Goal: Task Accomplishment & Management: Manage account settings

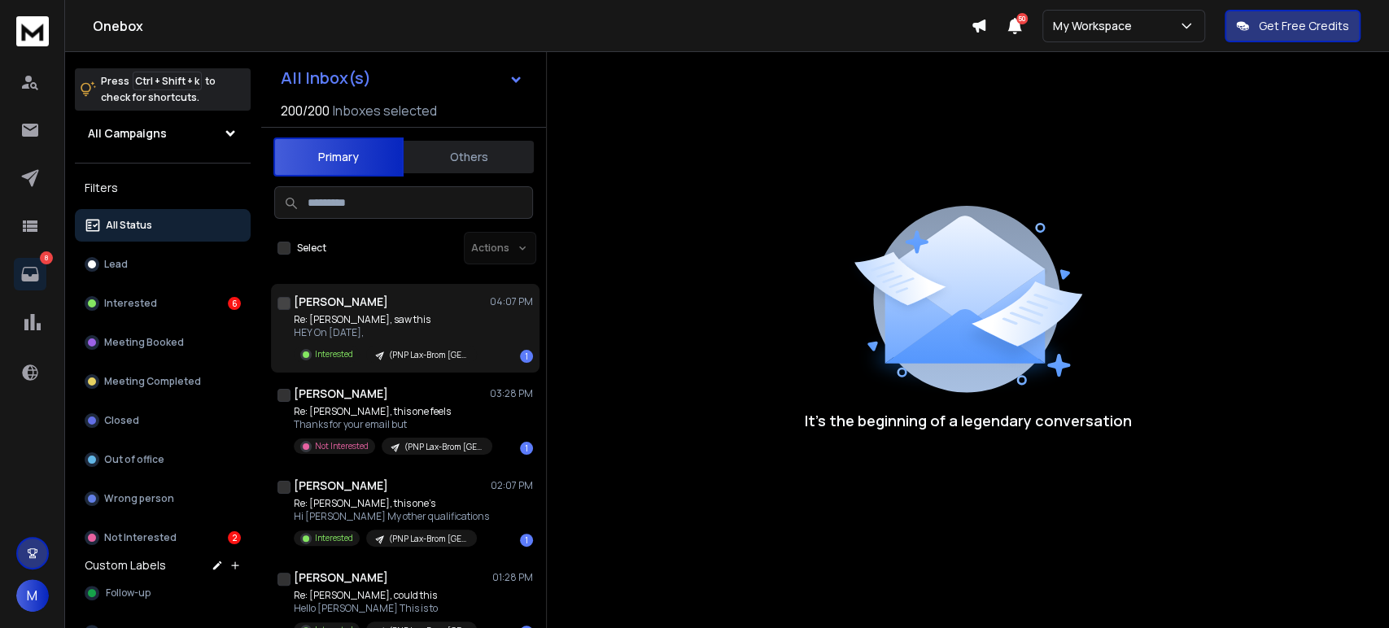
click at [383, 334] on p "HEY On [DATE]," at bounding box center [385, 332] width 183 height 13
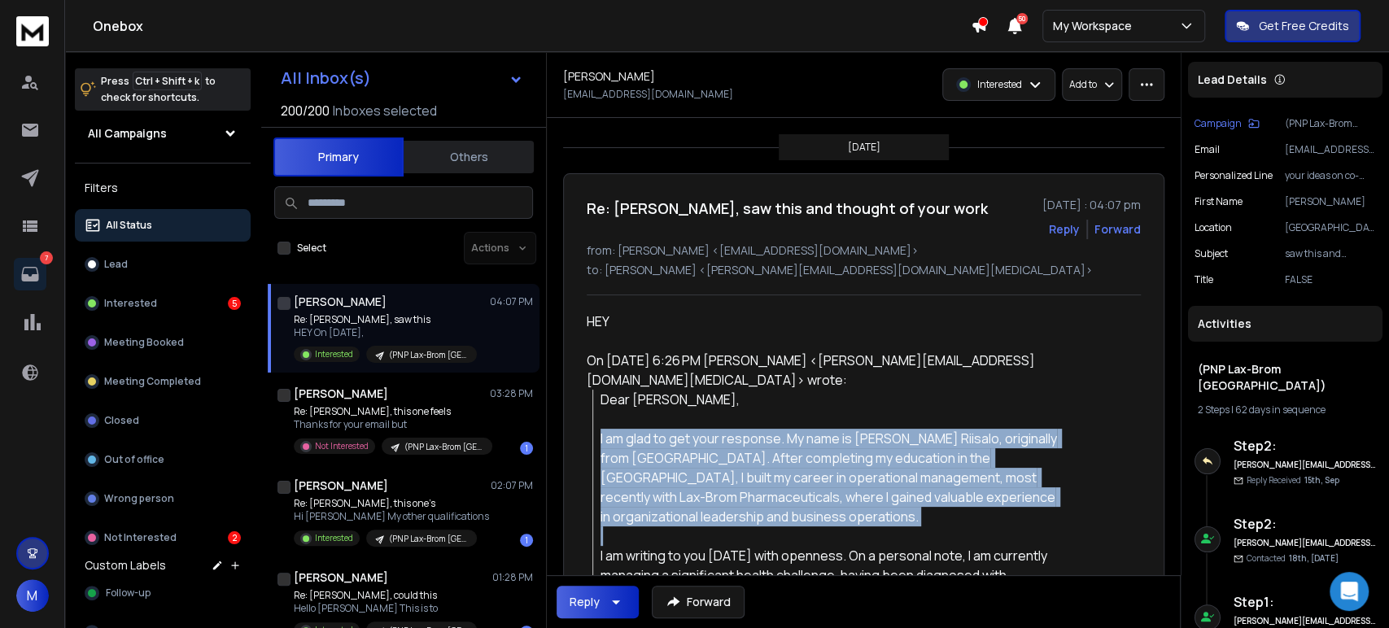
drag, startPoint x: 1175, startPoint y: 467, endPoint x: 1123, endPoint y: 455, distance: 53.5
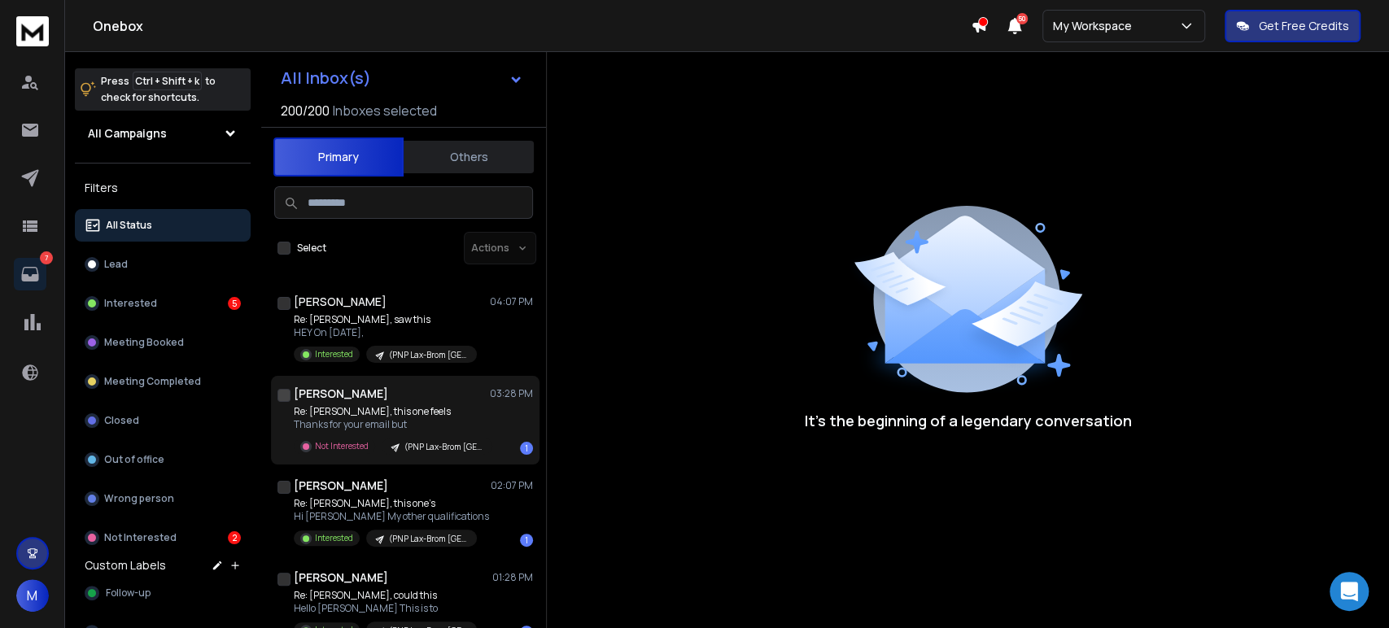
scroll to position [90, 0]
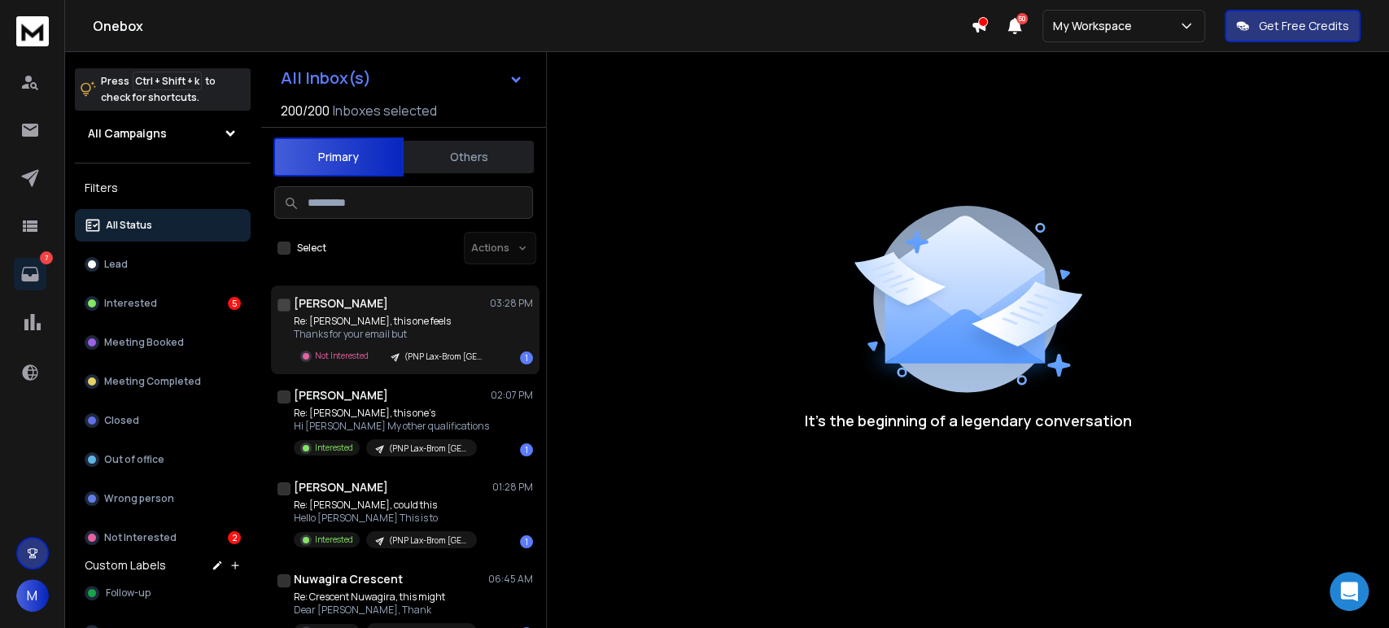
click at [436, 316] on p "Re: [PERSON_NAME], this one feels" at bounding box center [391, 321] width 195 height 13
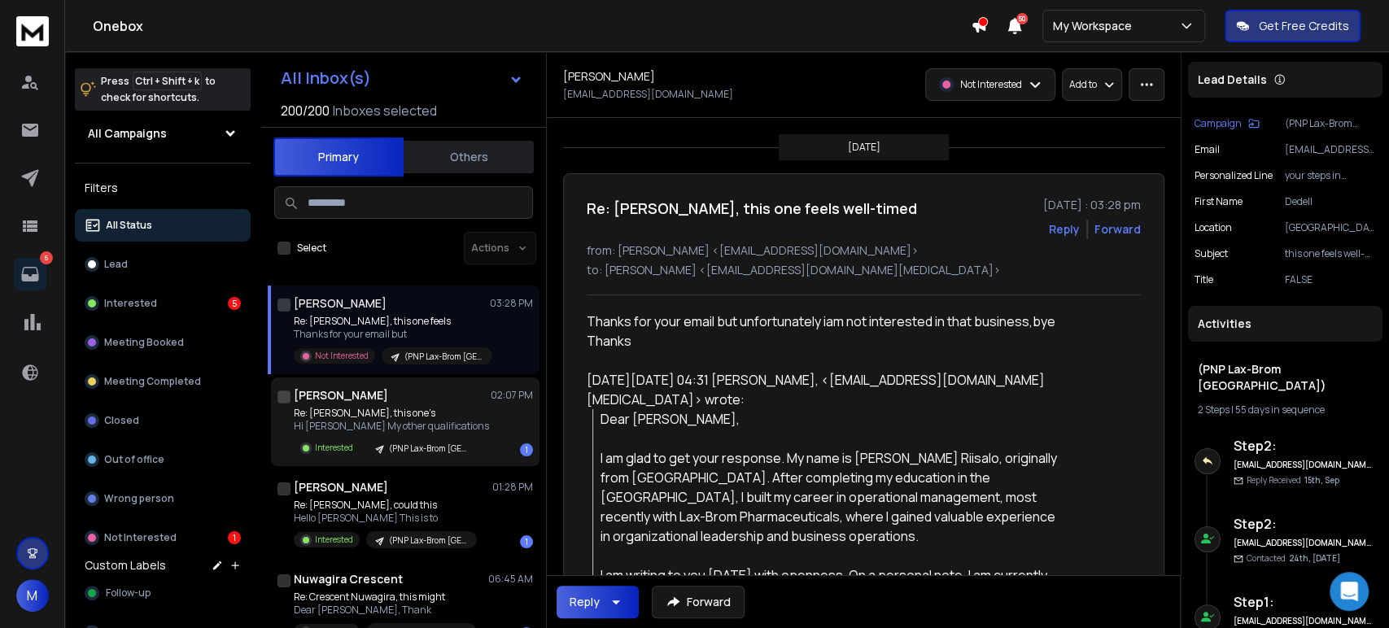
click at [368, 427] on p "Hi [PERSON_NAME] My other qualifications" at bounding box center [391, 426] width 195 height 13
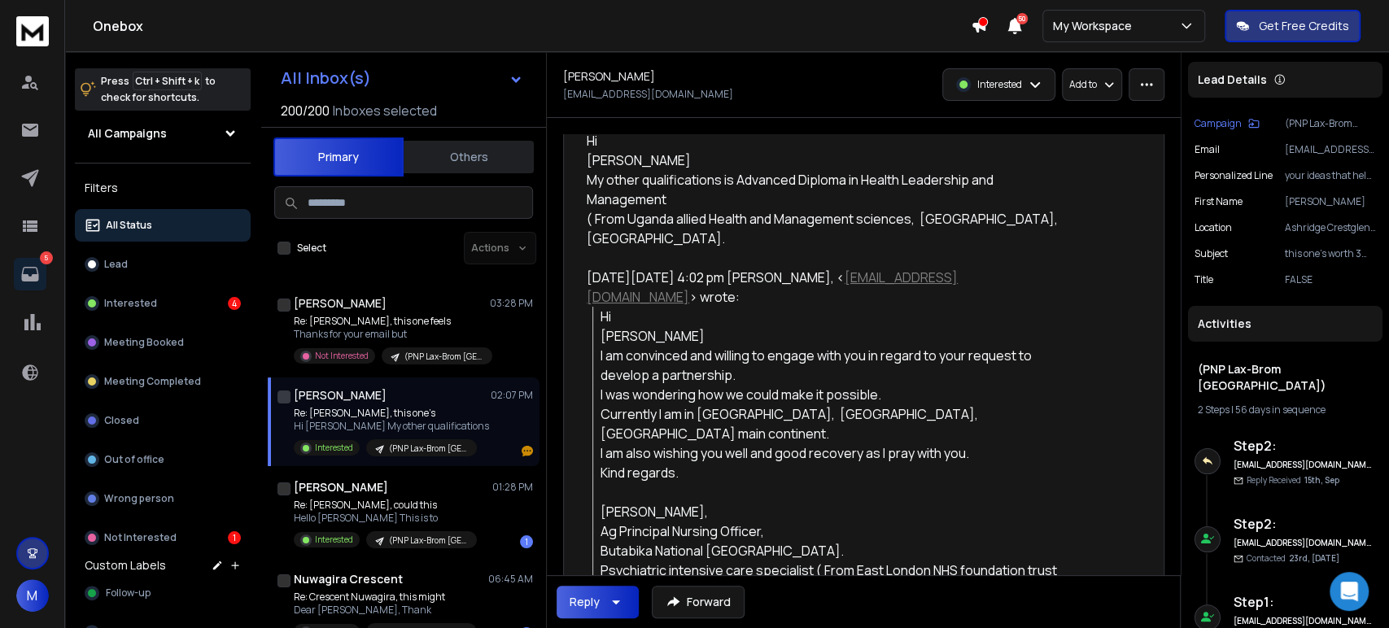
scroll to position [0, 0]
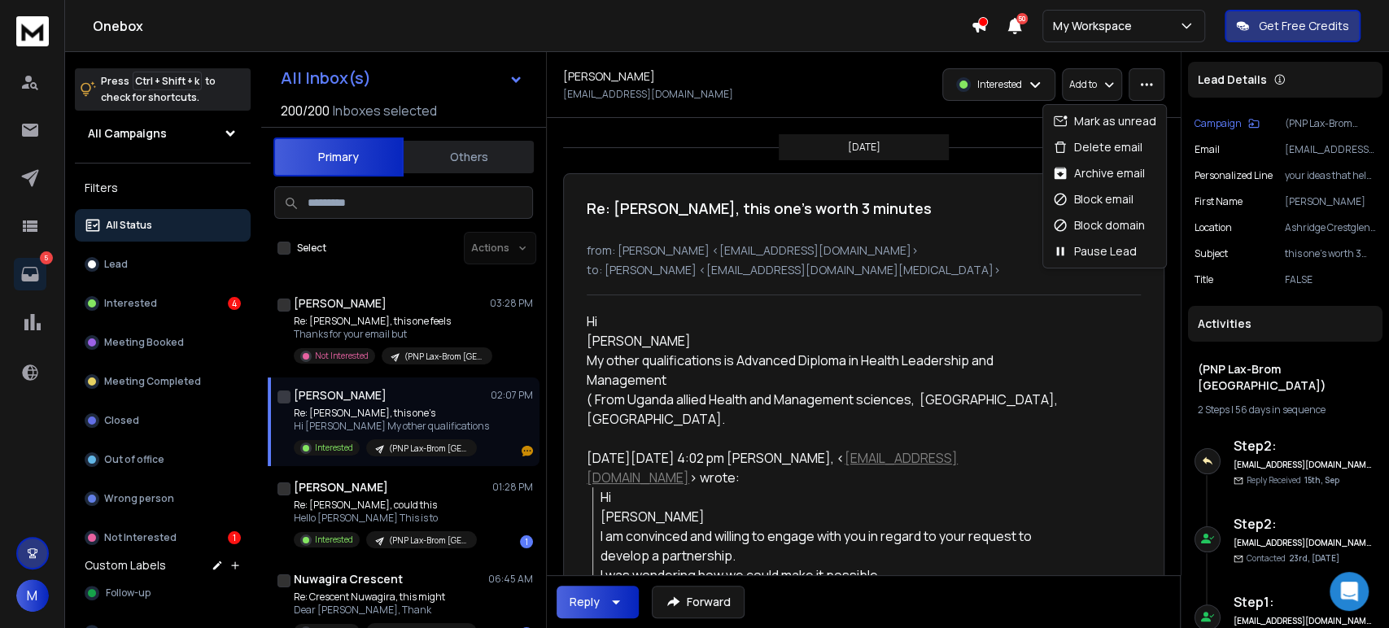
click at [1152, 77] on icon "button" at bounding box center [1146, 84] width 15 height 15
click at [1103, 125] on div "Mark as unread" at bounding box center [1104, 121] width 103 height 16
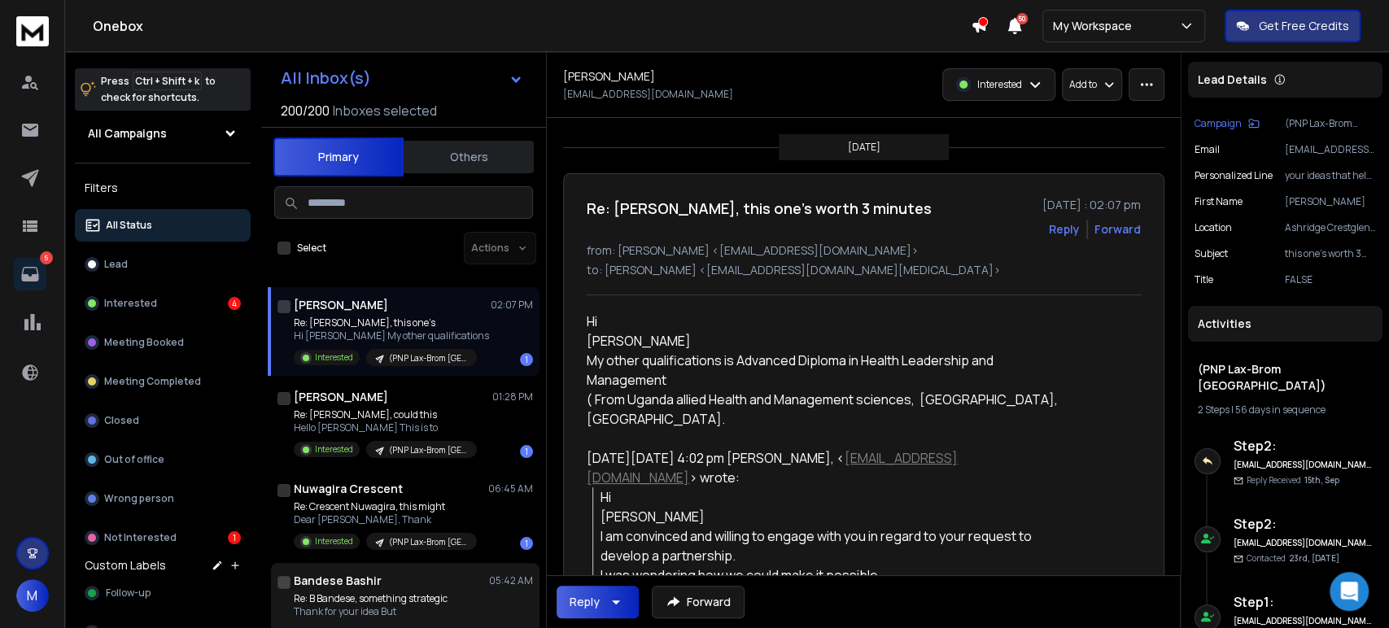
scroll to position [90, 0]
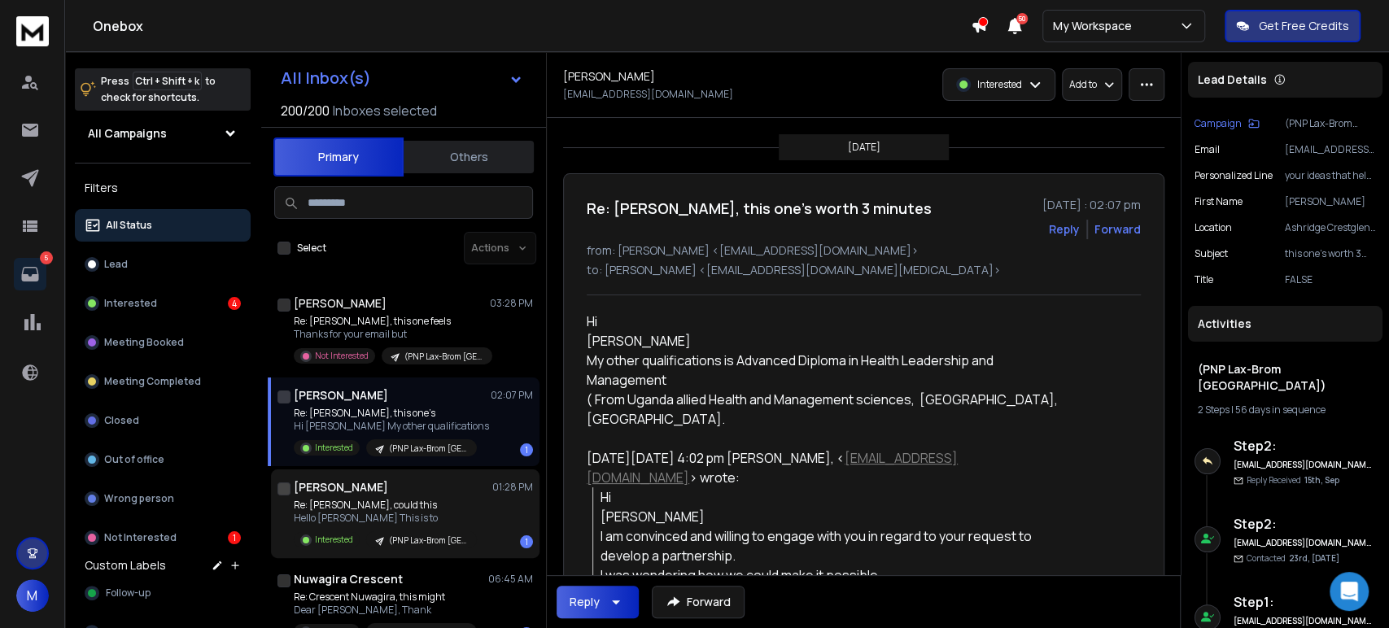
click at [425, 526] on div "Re: [PERSON_NAME], could this Hello [PERSON_NAME] This is to Interested (PNP La…" at bounding box center [385, 524] width 183 height 50
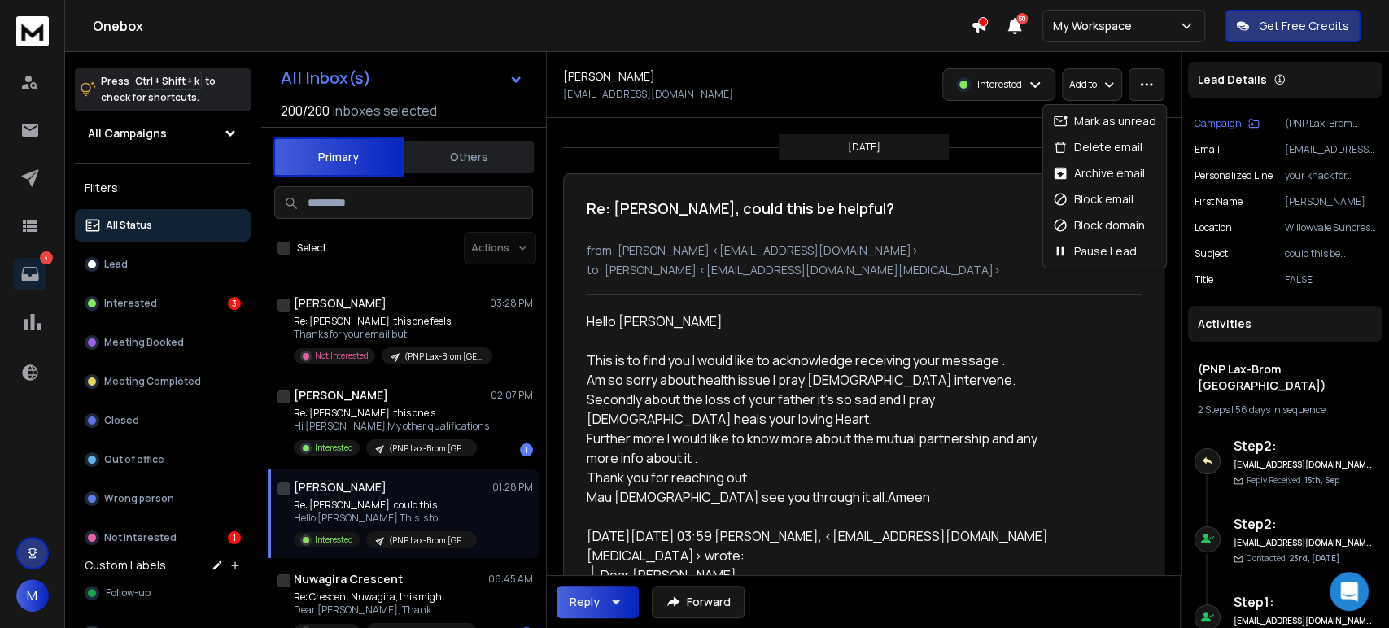
click at [1144, 72] on button "button" at bounding box center [1146, 84] width 36 height 33
click at [1123, 125] on div "Mark as unread" at bounding box center [1104, 121] width 103 height 16
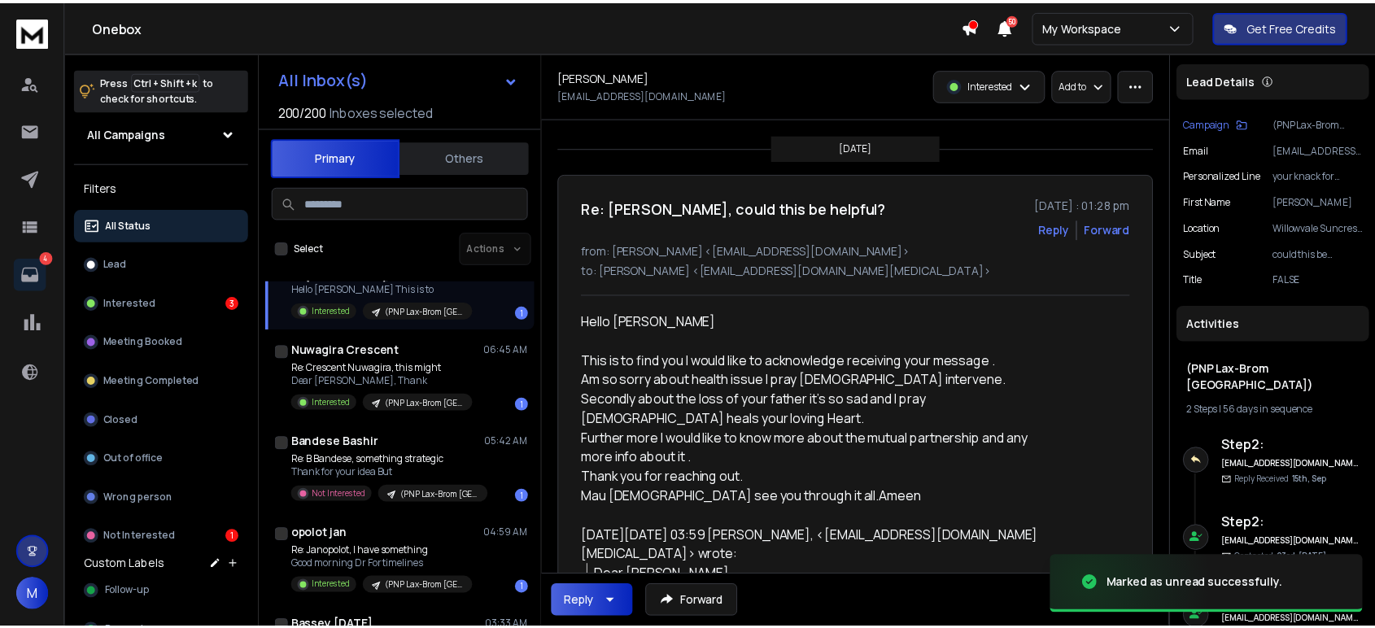
scroll to position [452, 0]
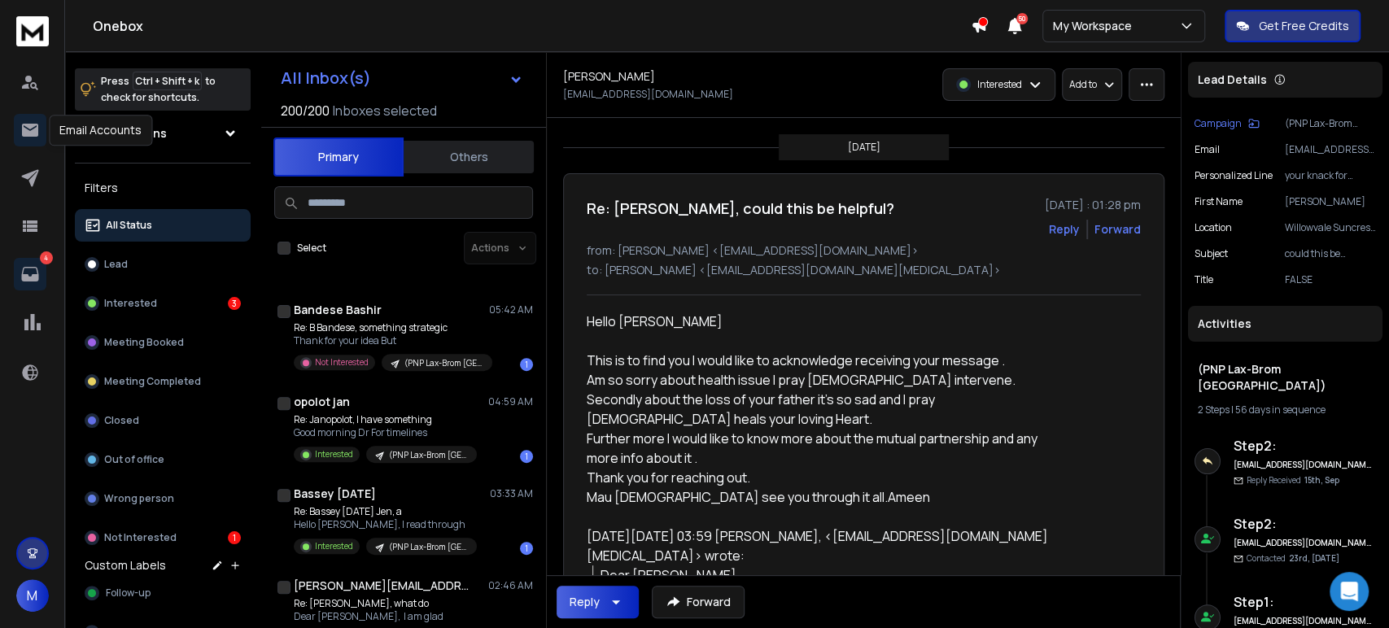
click at [24, 132] on icon at bounding box center [30, 130] width 16 height 13
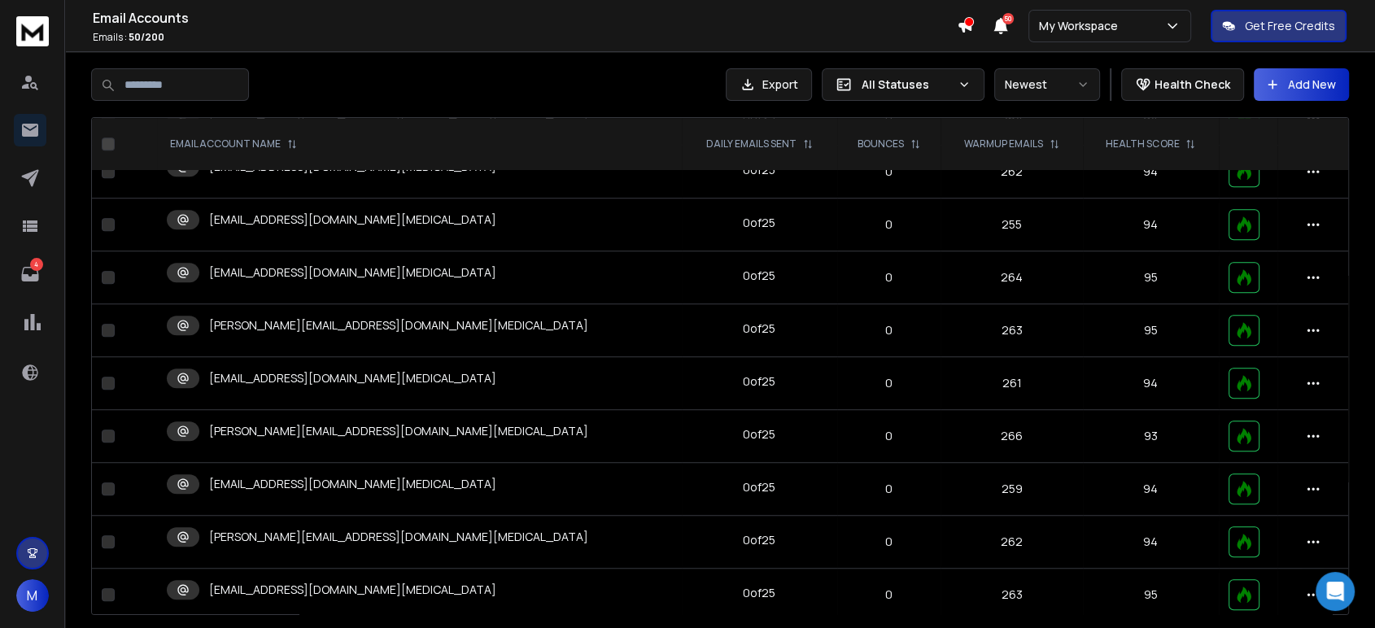
scroll to position [1085, 0]
